Goal: Task Accomplishment & Management: Manage account settings

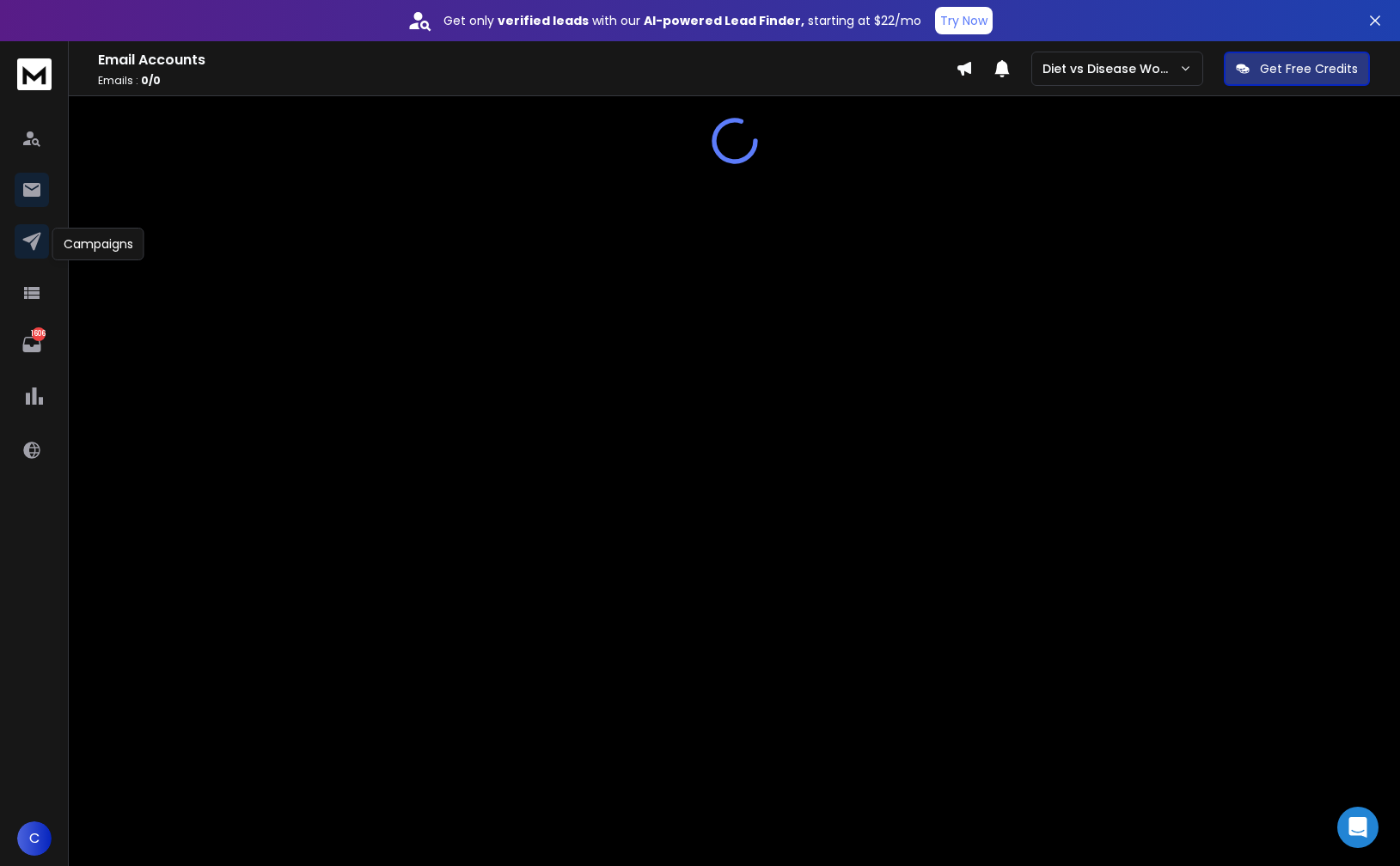
click at [24, 244] on icon at bounding box center [31, 241] width 20 height 20
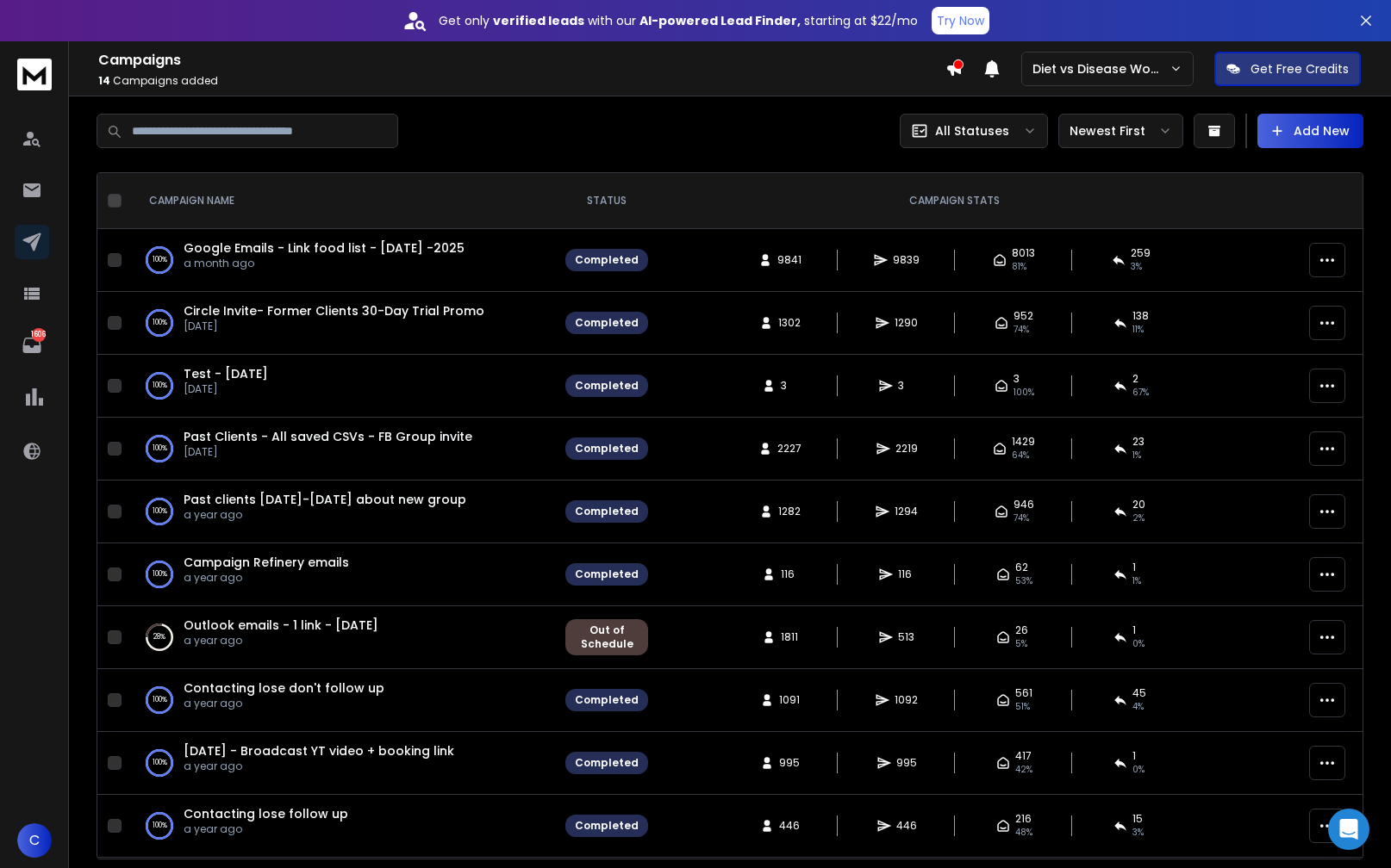
click at [441, 257] on p "a month ago" at bounding box center [324, 264] width 281 height 14
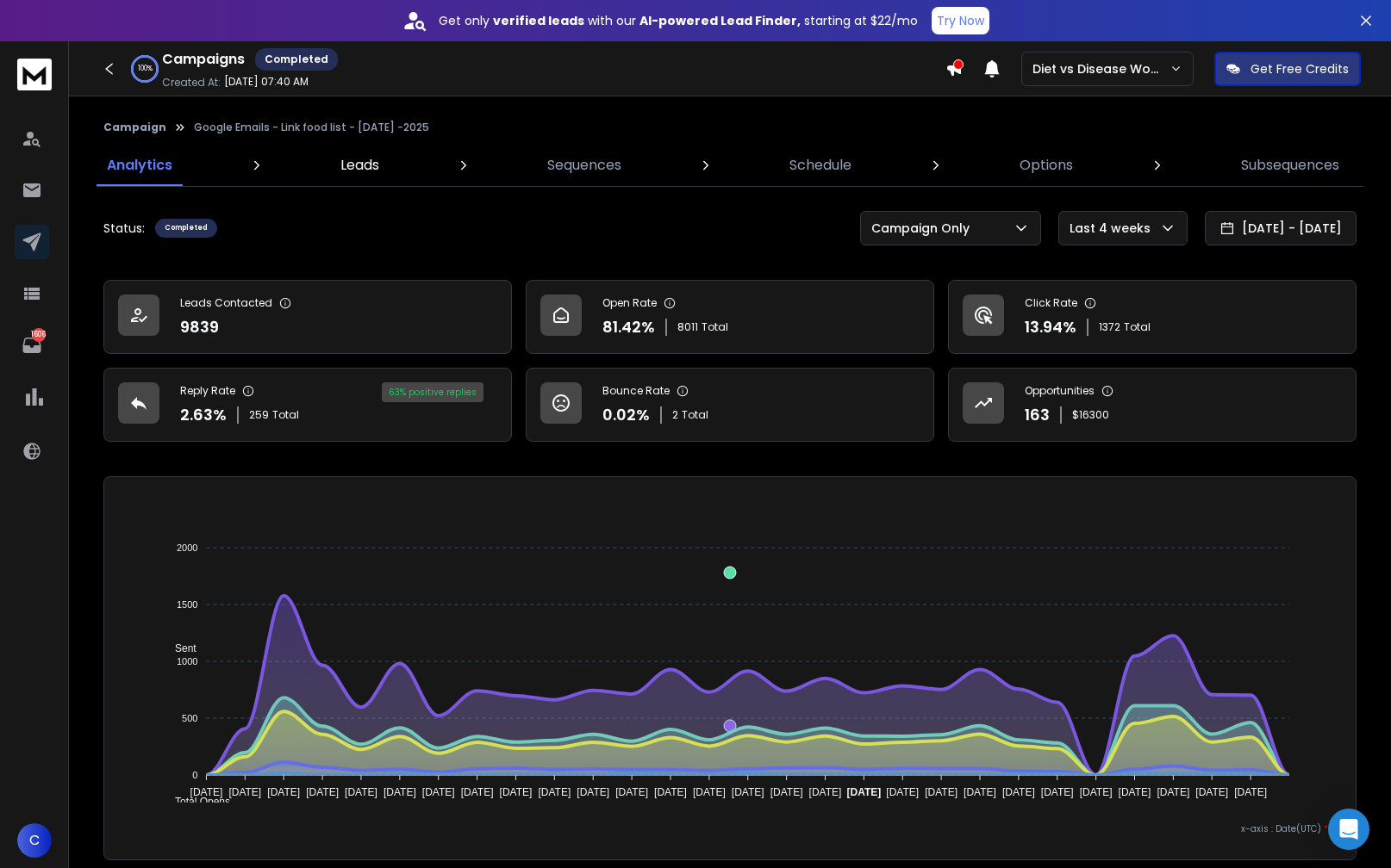
click at [368, 169] on p "Leads" at bounding box center [360, 165] width 39 height 20
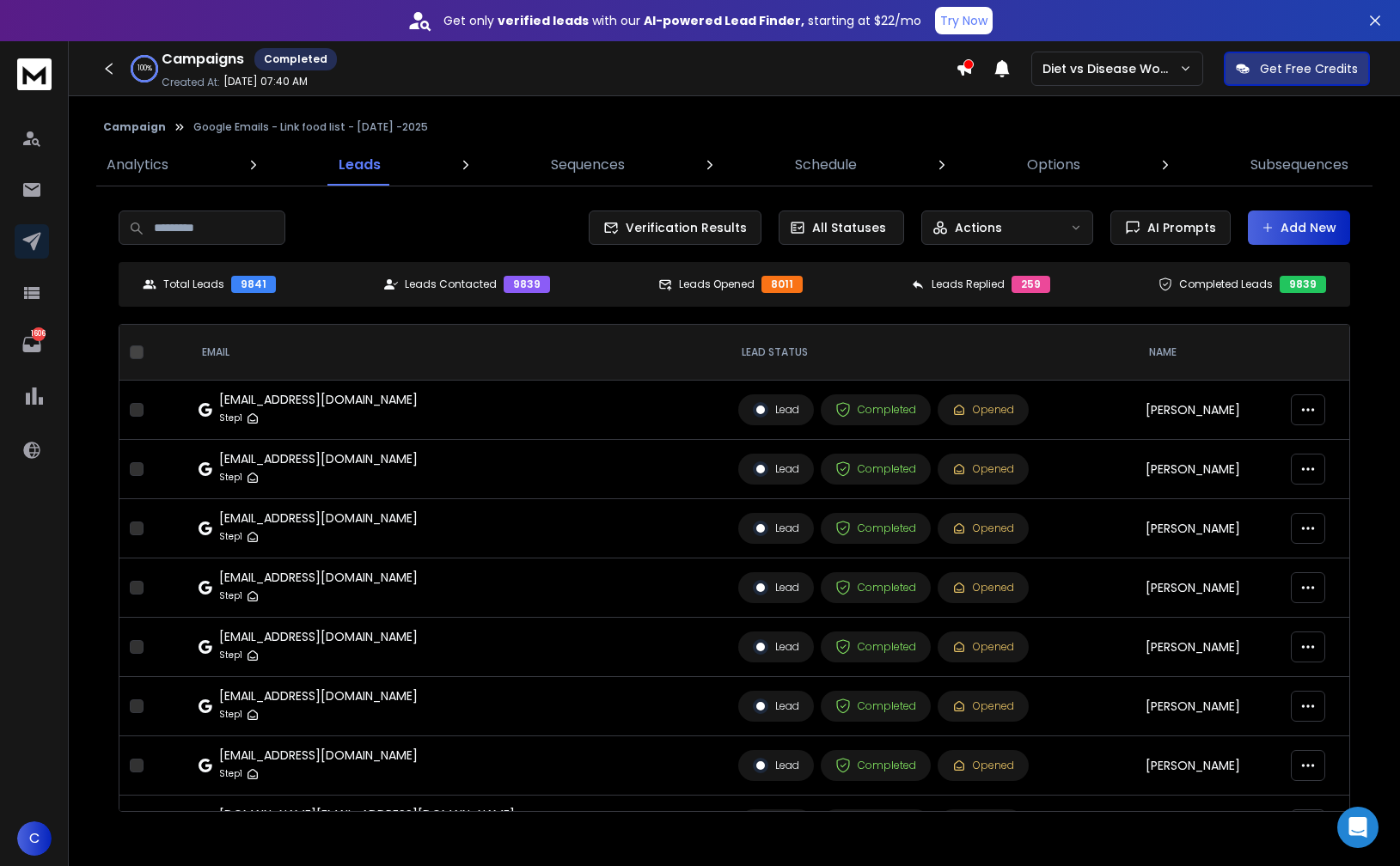
click at [1313, 229] on button "Add New" at bounding box center [1300, 227] width 102 height 34
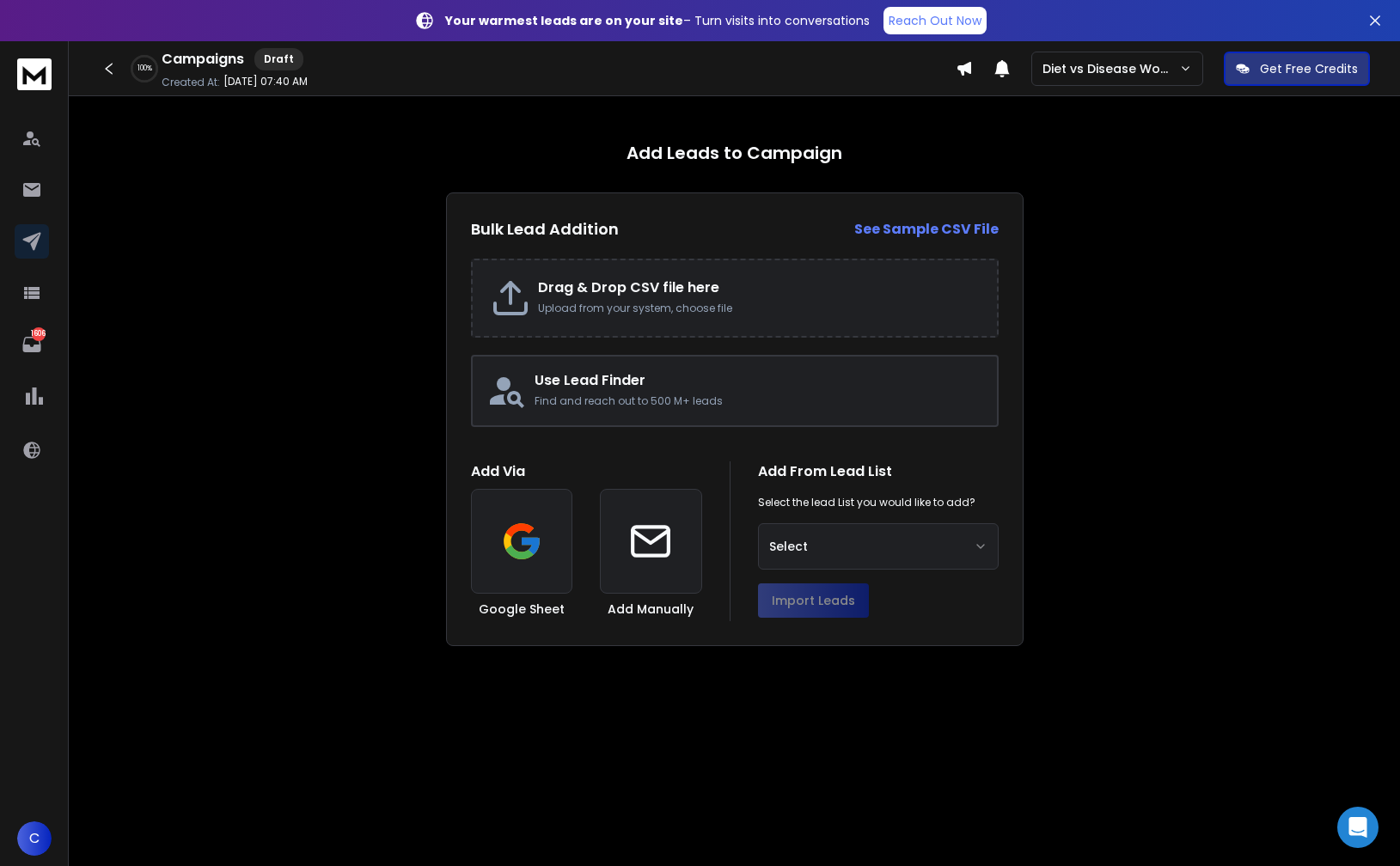
click at [648, 289] on h2 "Drag & Drop CSV file here" at bounding box center [759, 287] width 442 height 20
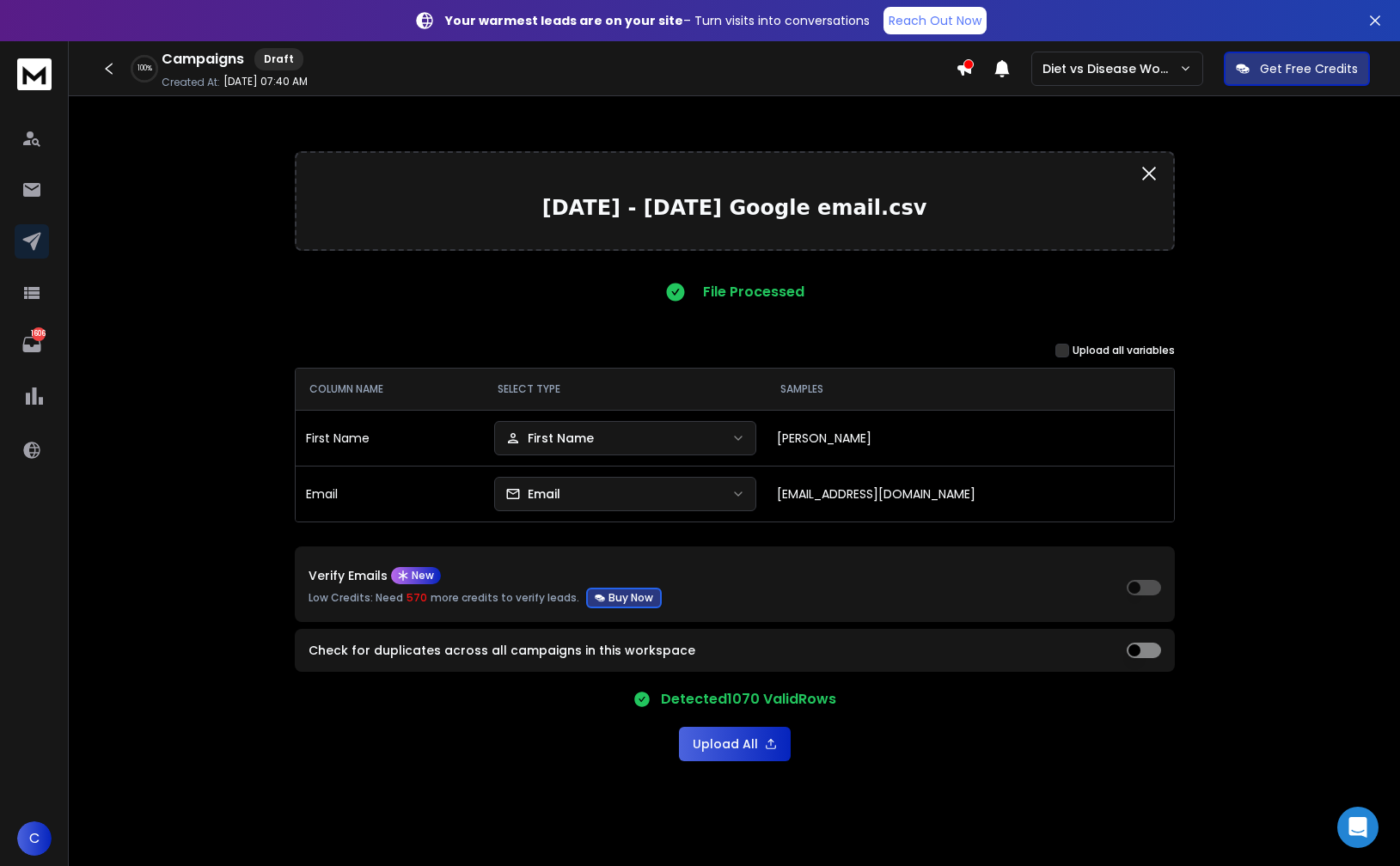
click at [1142, 647] on button "Check for duplicates across all campaigns in this workspace" at bounding box center [1144, 650] width 34 height 16
click at [751, 754] on button "Upload All" at bounding box center [734, 744] width 112 height 34
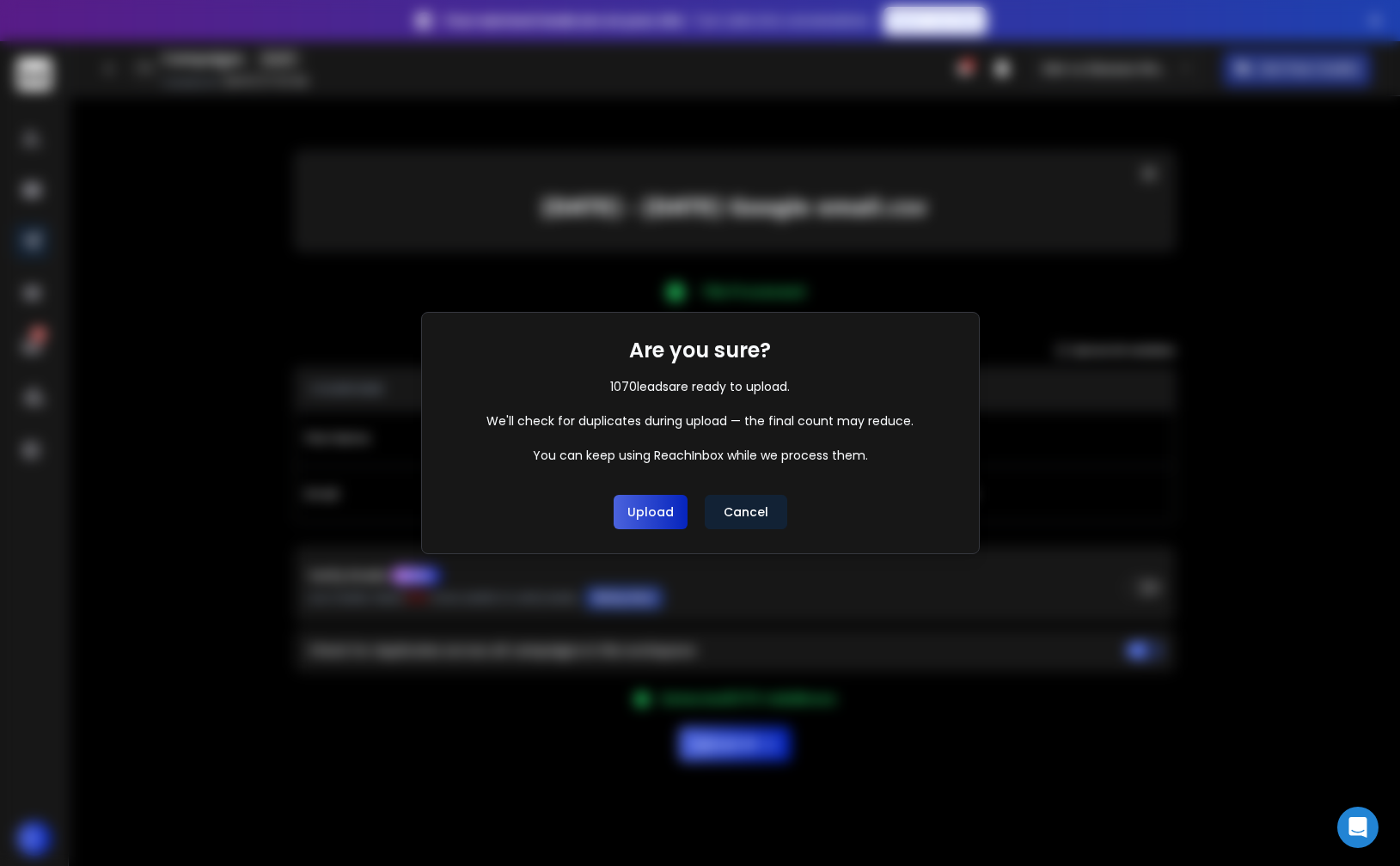
click at [643, 515] on button "Upload" at bounding box center [651, 511] width 74 height 34
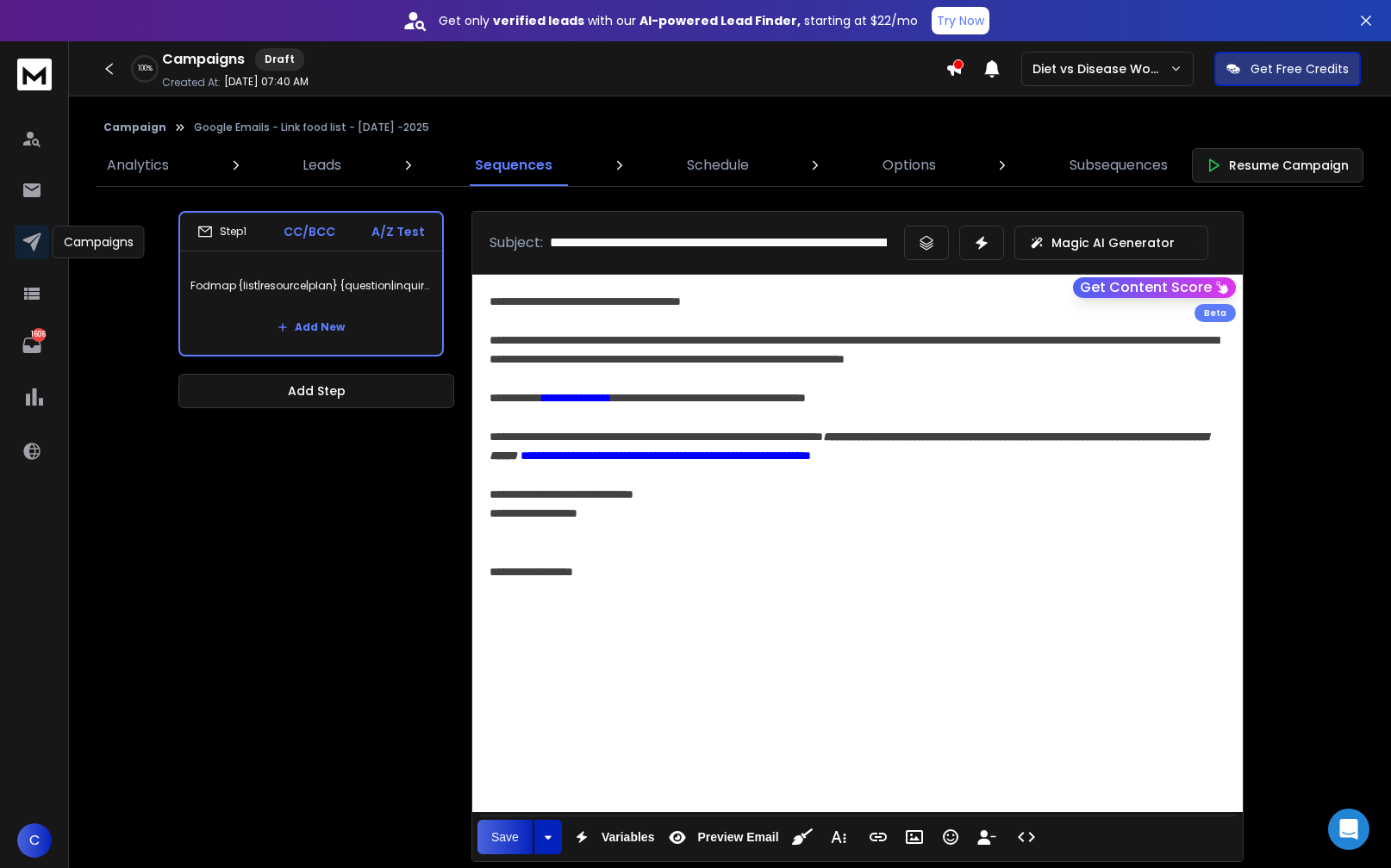
click at [35, 244] on icon at bounding box center [31, 242] width 19 height 19
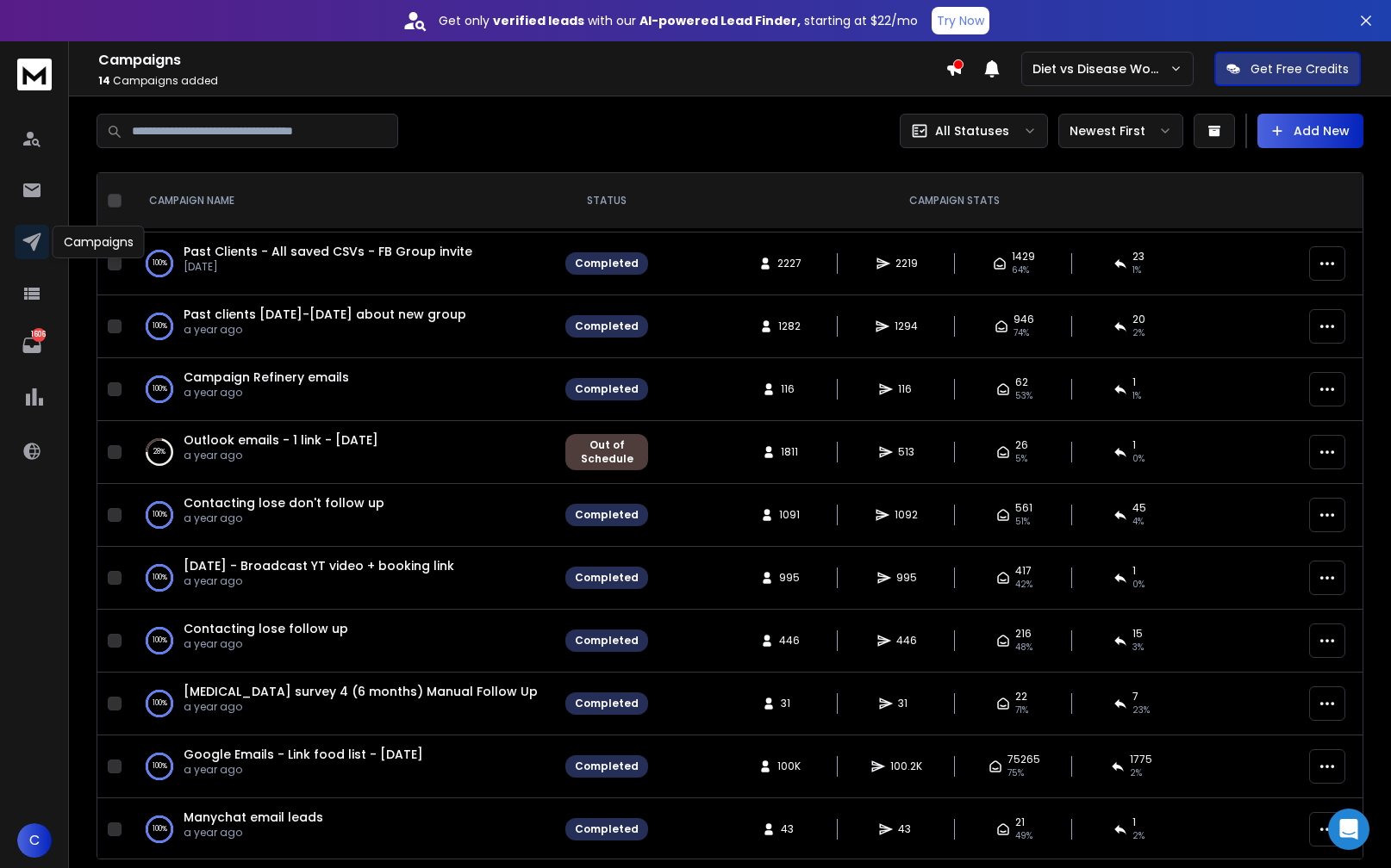
scroll to position [264, 0]
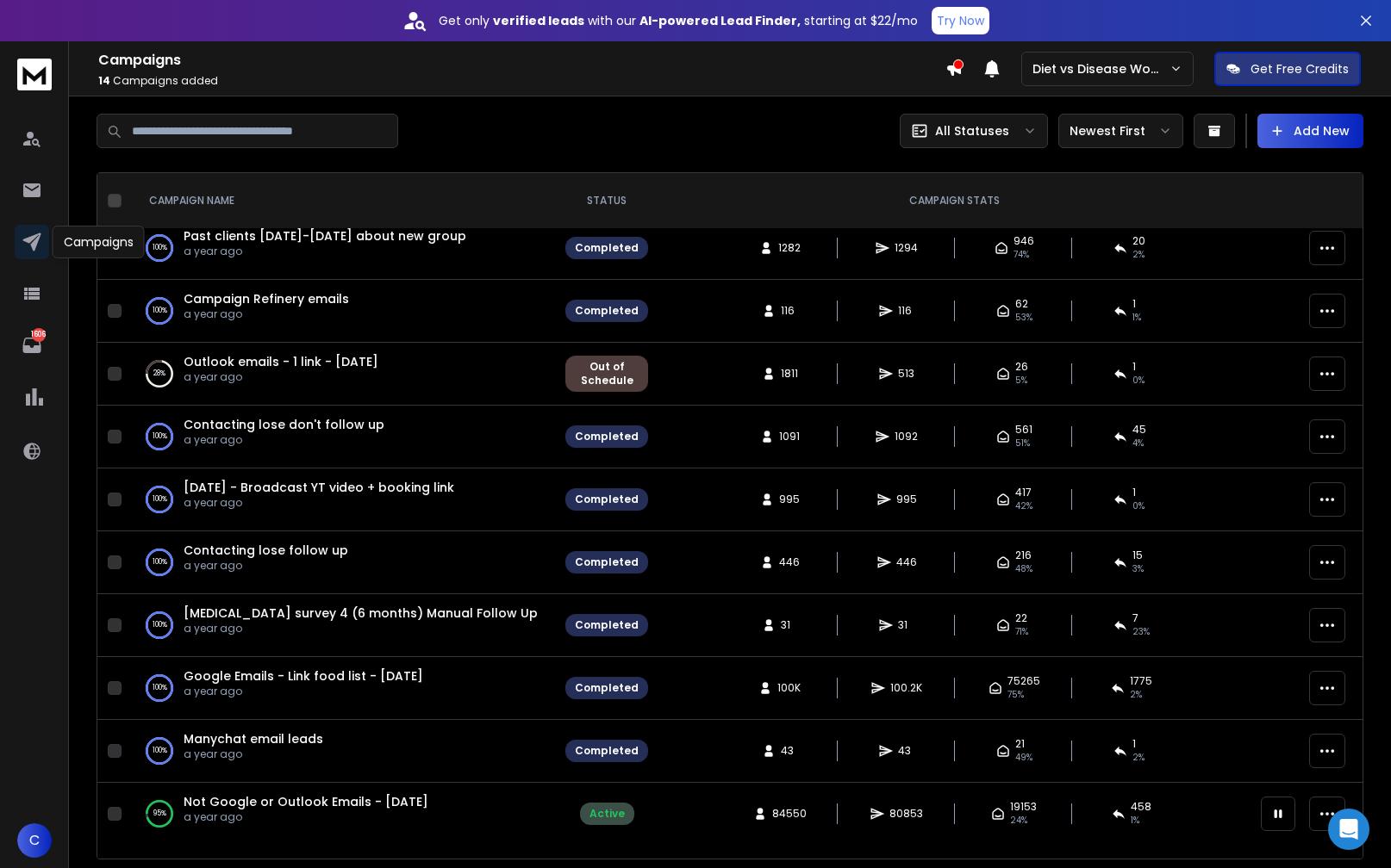
click at [307, 810] on link "Not Google or Outlook Emails - [DATE]" at bounding box center [305, 802] width 244 height 18
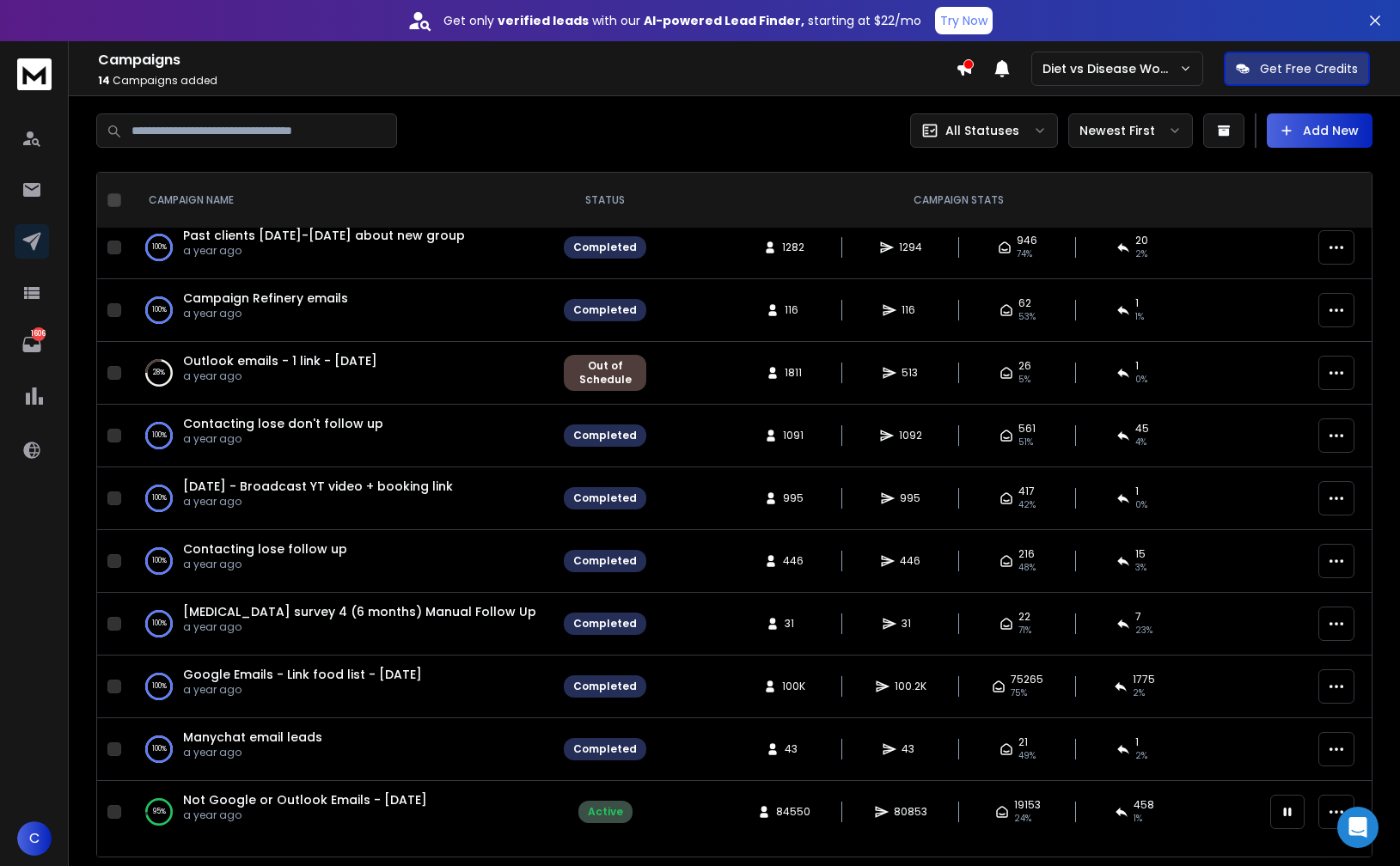
click at [316, 801] on div "Get only verified leads with our AI-powered Lead Finder, starting at $22/mo Try…" at bounding box center [700, 433] width 1400 height 866
